Goal: Communication & Community: Participate in discussion

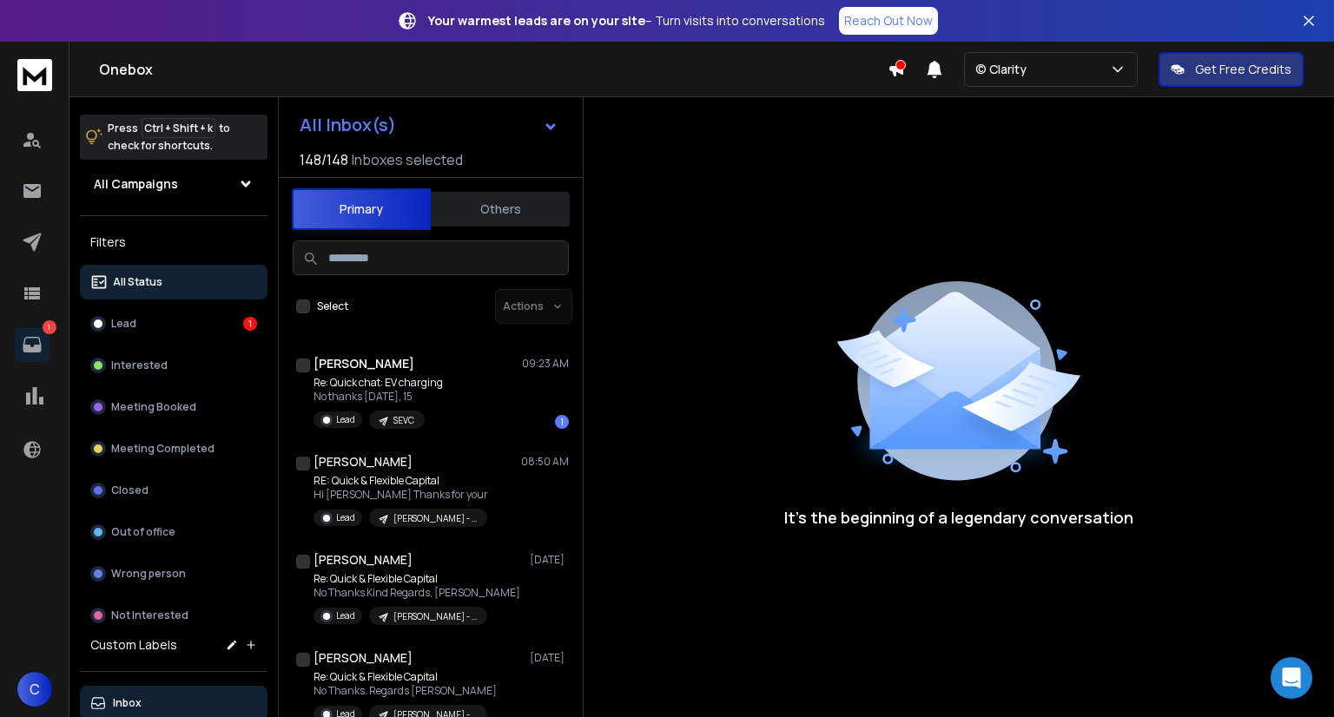
click at [438, 384] on p "Re: Quick chat: EV charging" at bounding box center [377, 383] width 129 height 14
